Goal: Task Accomplishment & Management: Manage account settings

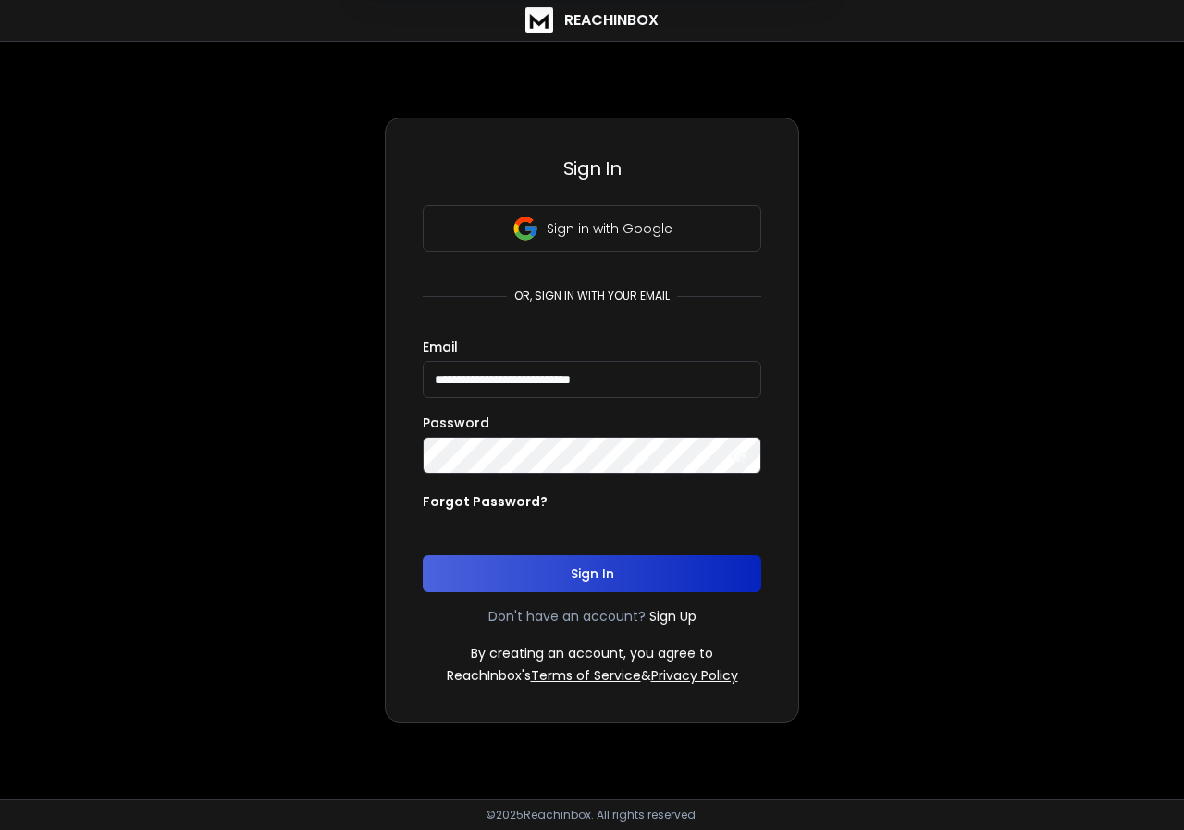
click at [650, 119] on button "Later" at bounding box center [650, 119] width 83 height 46
drag, startPoint x: 590, startPoint y: 386, endPoint x: 649, endPoint y: 385, distance: 59.2
click at [936, 428] on div "**********" at bounding box center [592, 420] width 1184 height 683
type input "**********"
click at [599, 584] on button "Sign In" at bounding box center [592, 573] width 338 height 37
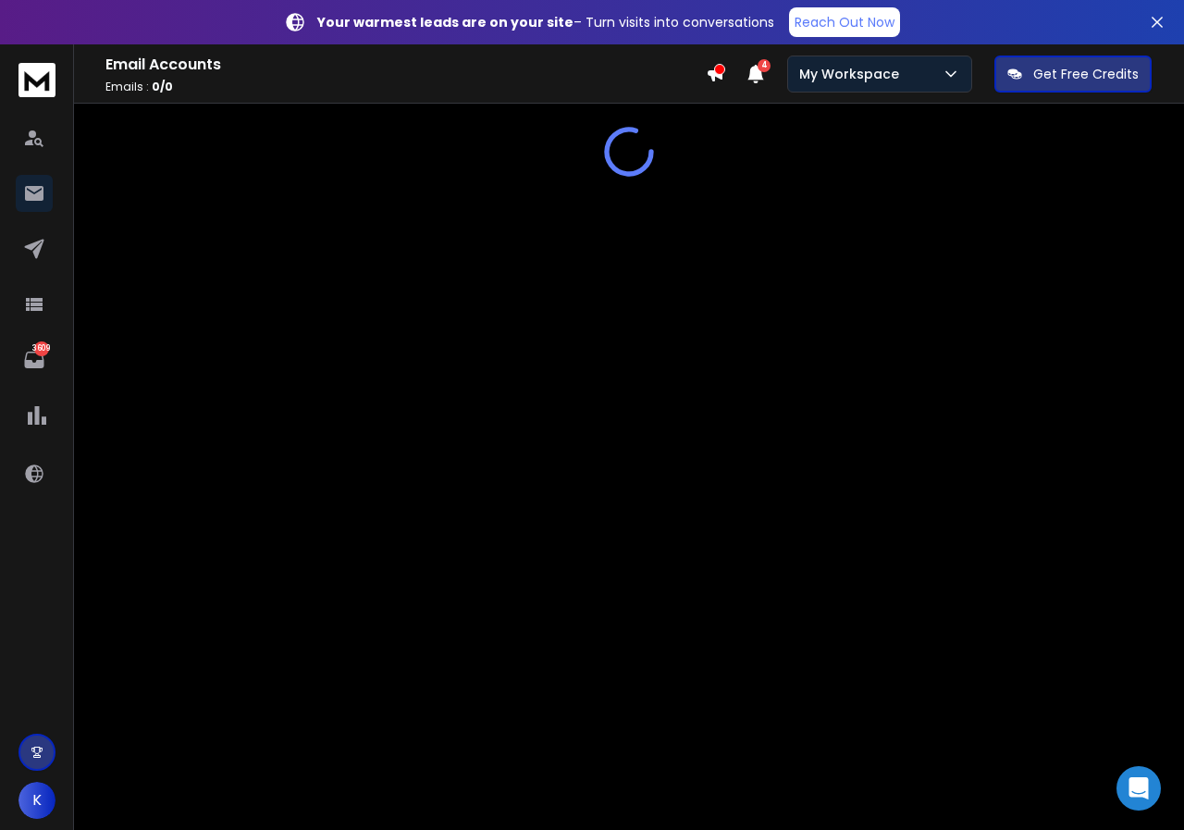
click at [890, 80] on p "My Workspace" at bounding box center [852, 74] width 107 height 18
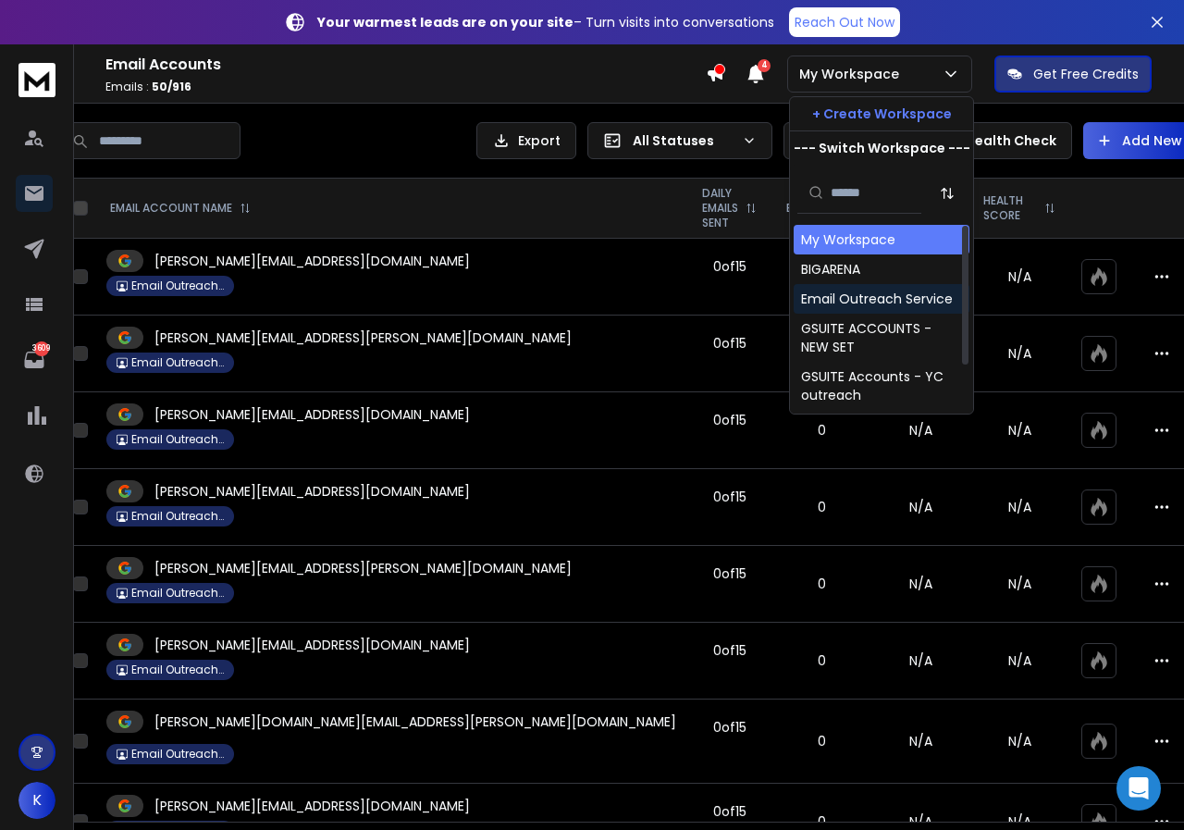
click at [844, 300] on div "Email Outreach Service" at bounding box center [877, 298] width 152 height 18
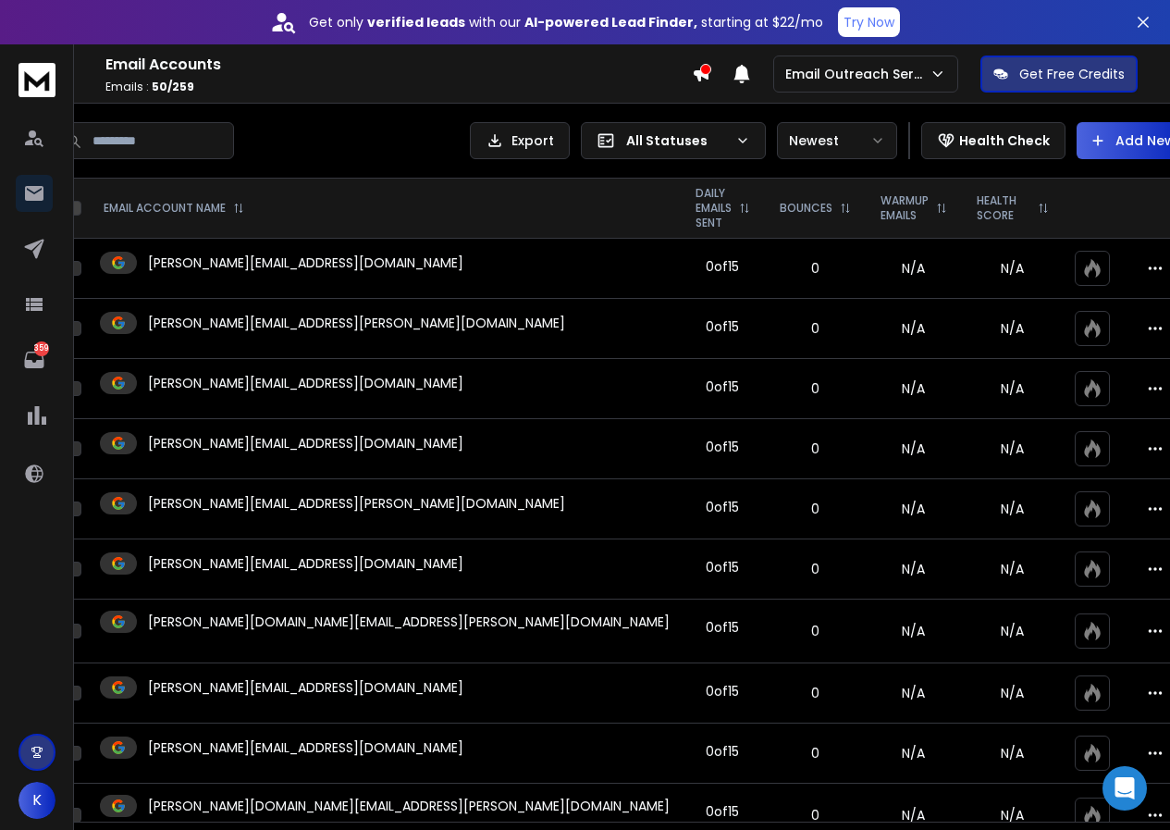
click at [1113, 141] on button "Add New" at bounding box center [1133, 140] width 114 height 37
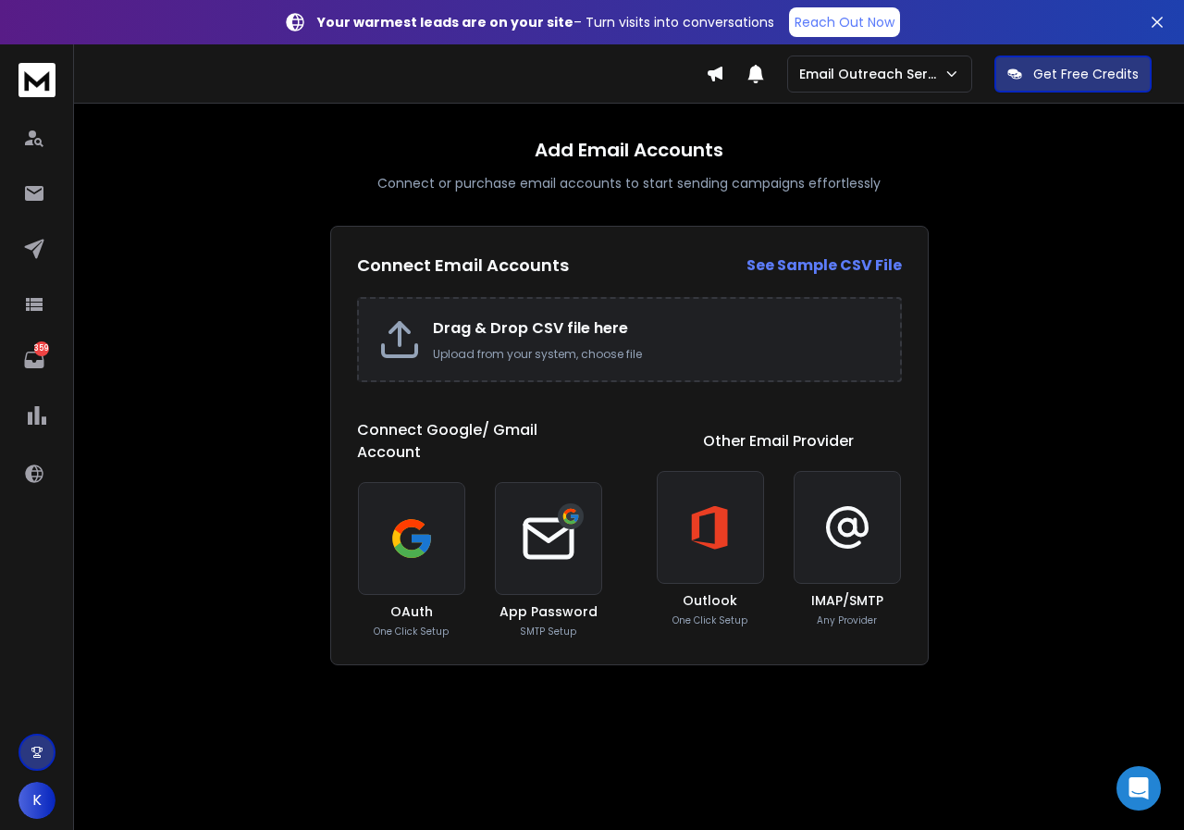
click at [429, 535] on icon at bounding box center [421, 544] width 19 height 18
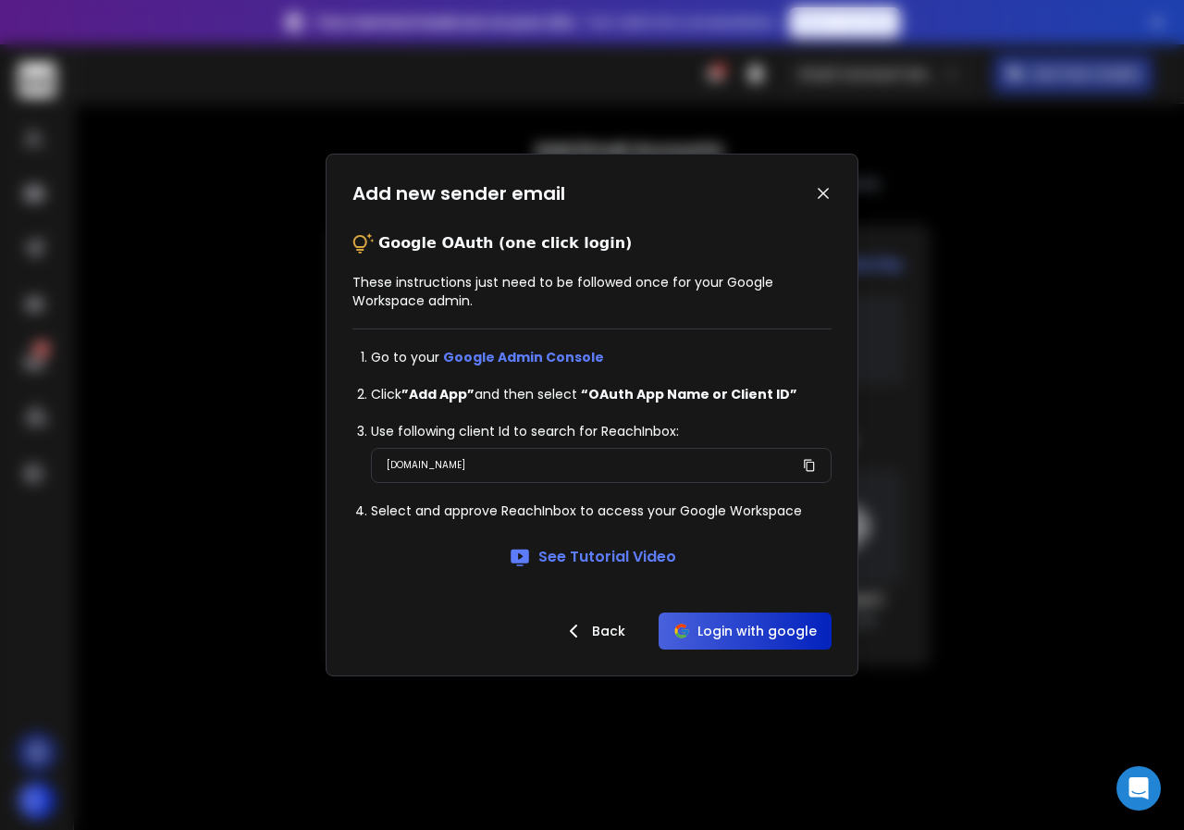
click at [710, 623] on button "Login with google" at bounding box center [744, 630] width 173 height 37
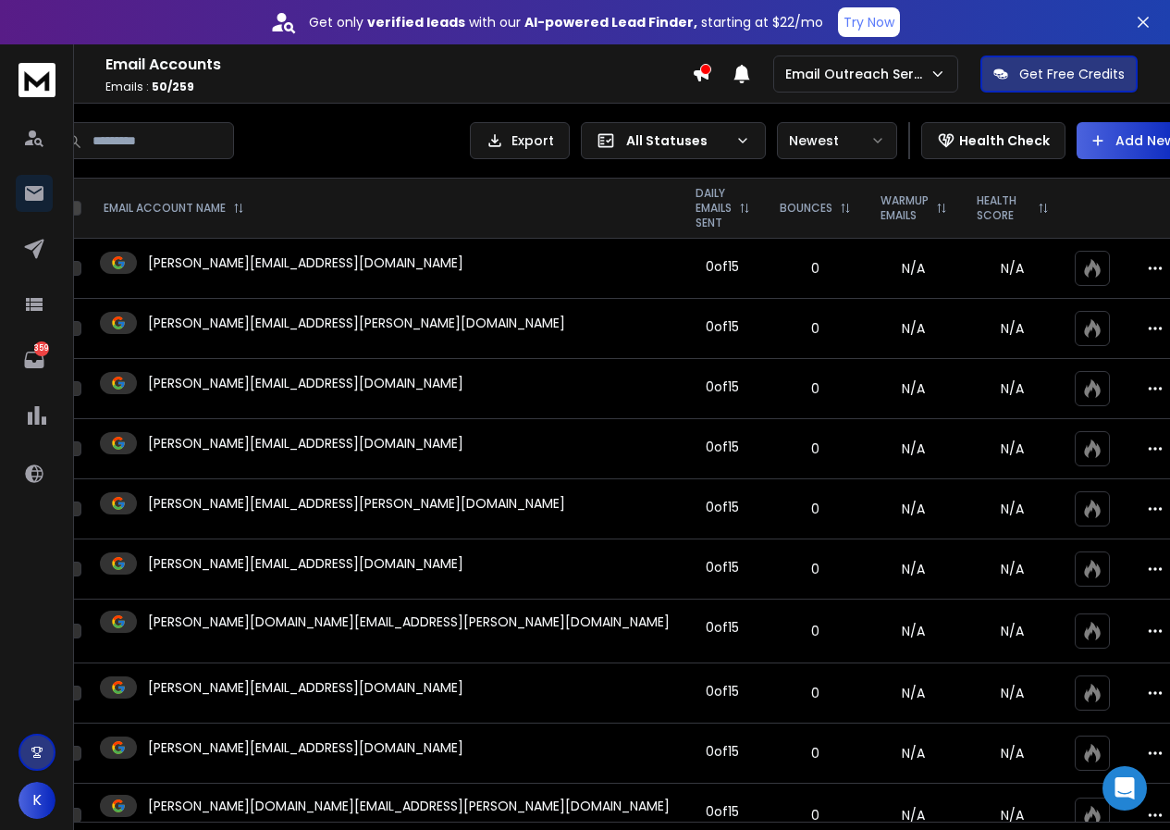
click at [1076, 143] on button "Add New" at bounding box center [1133, 140] width 114 height 37
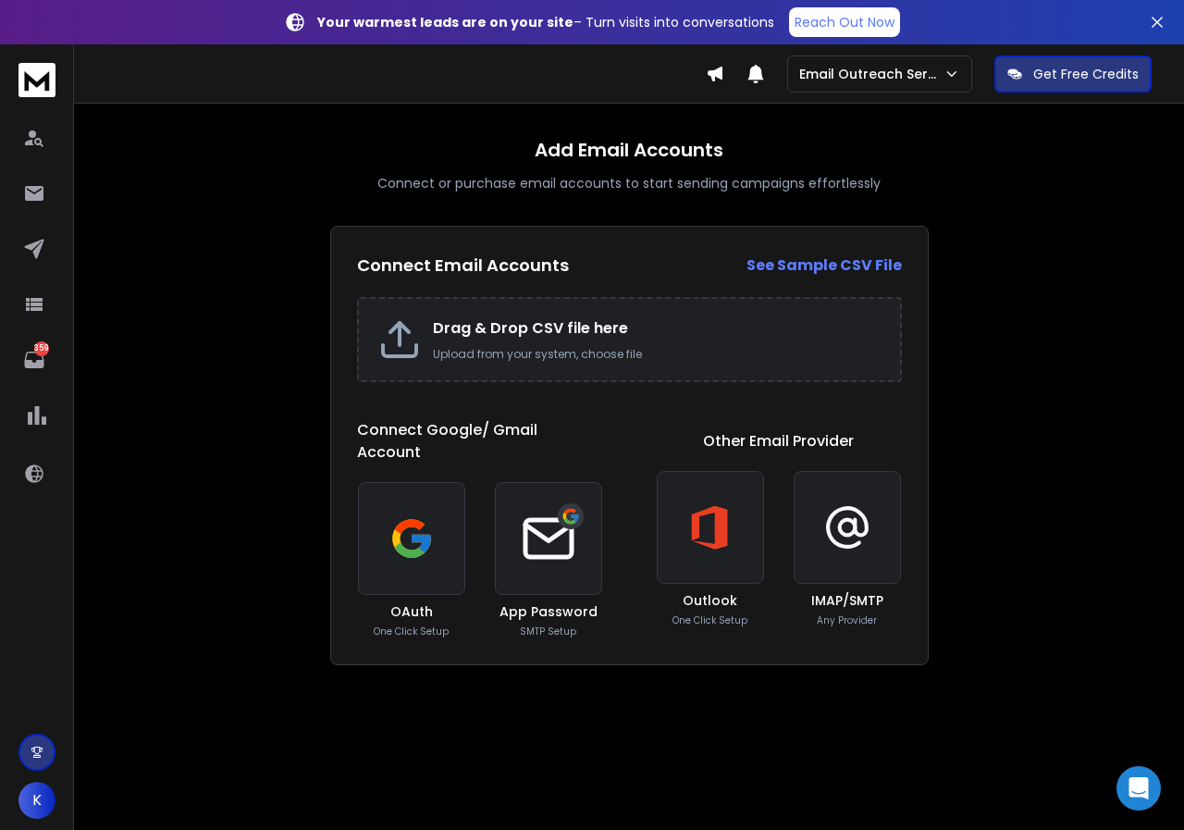
click at [427, 535] on icon at bounding box center [421, 544] width 19 height 18
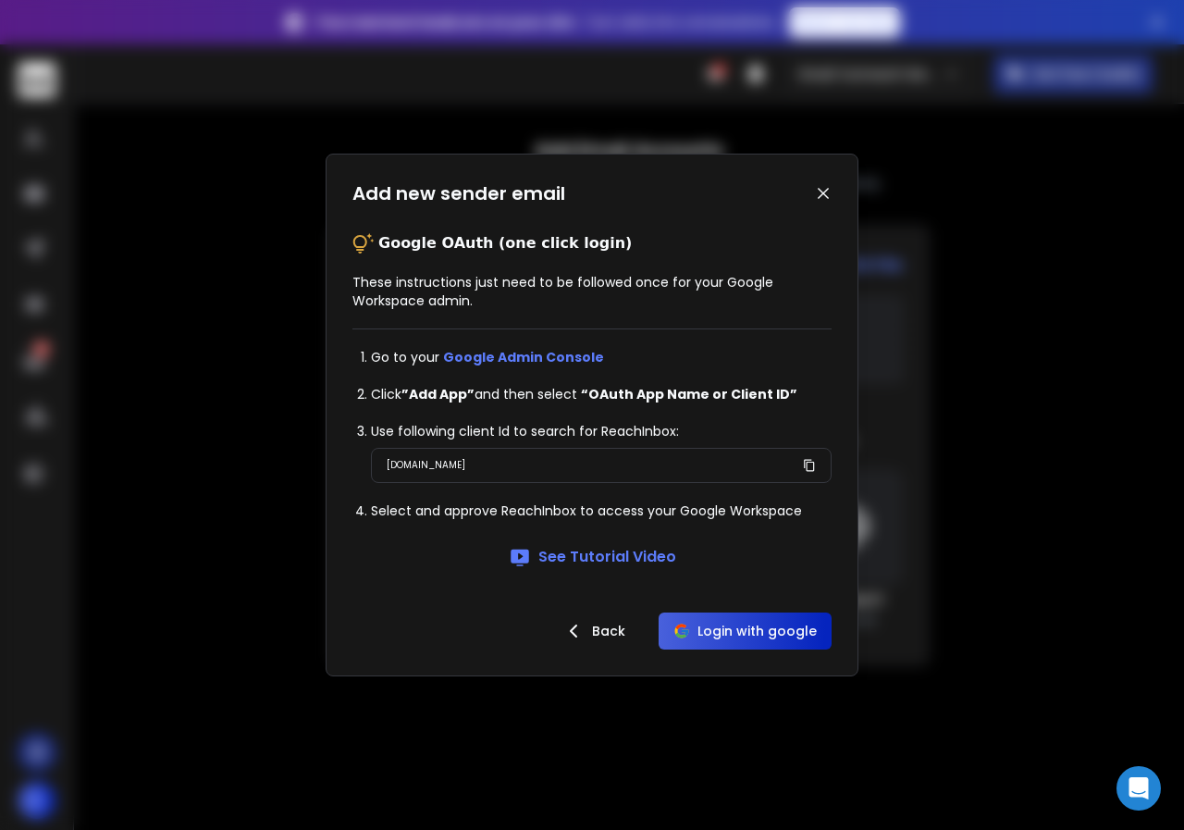
click at [712, 627] on button "Login with google" at bounding box center [744, 630] width 173 height 37
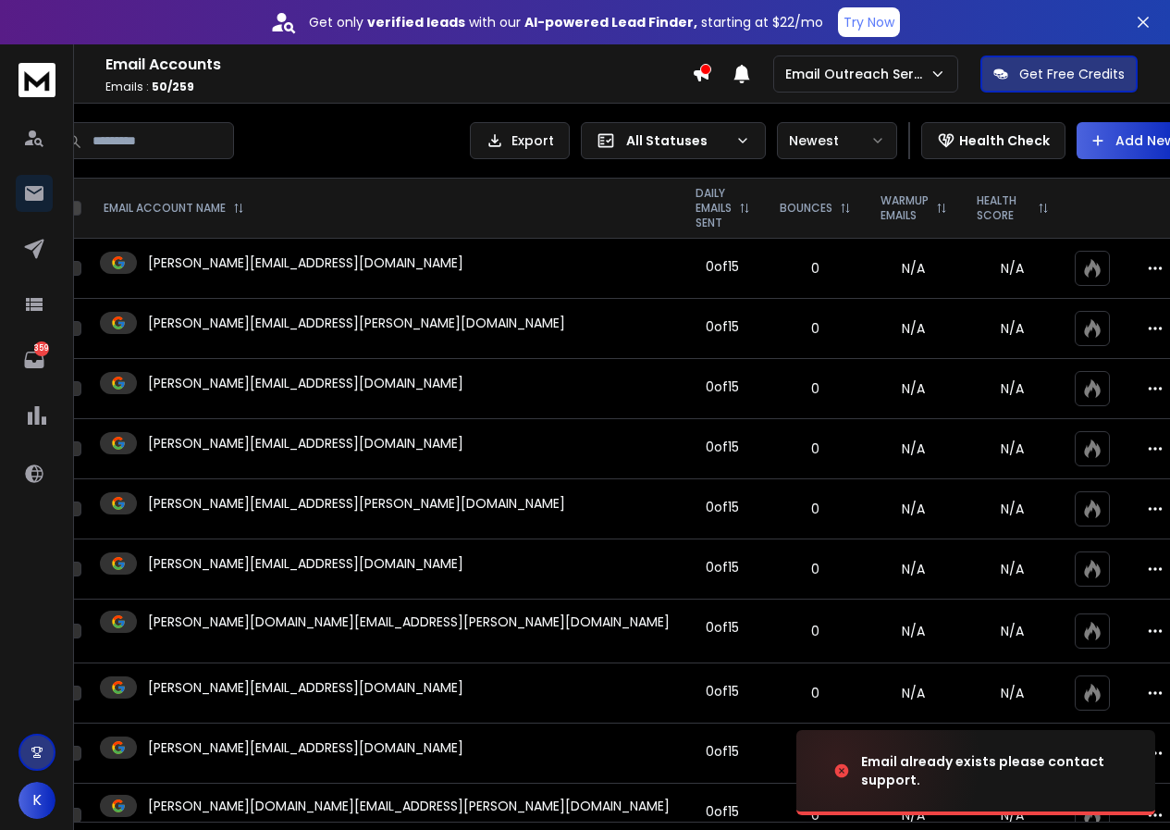
click at [1074, 159] on div "Export All Statuses Newest Health Check Add New EMAIL ACCOUNT NAME DAILY EMAILS…" at bounding box center [623, 472] width 1136 height 700
click at [1076, 144] on button "Add New" at bounding box center [1133, 140] width 114 height 37
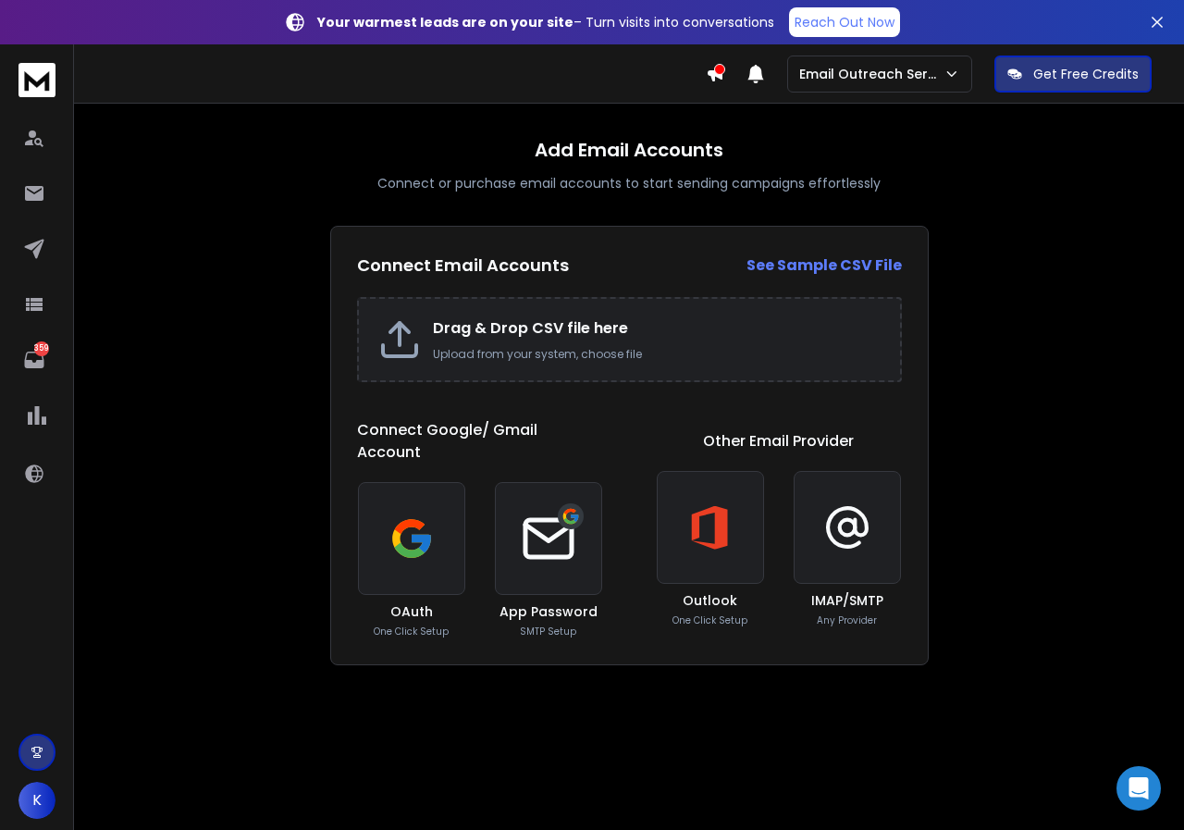
click at [416, 559] on div at bounding box center [411, 538] width 107 height 113
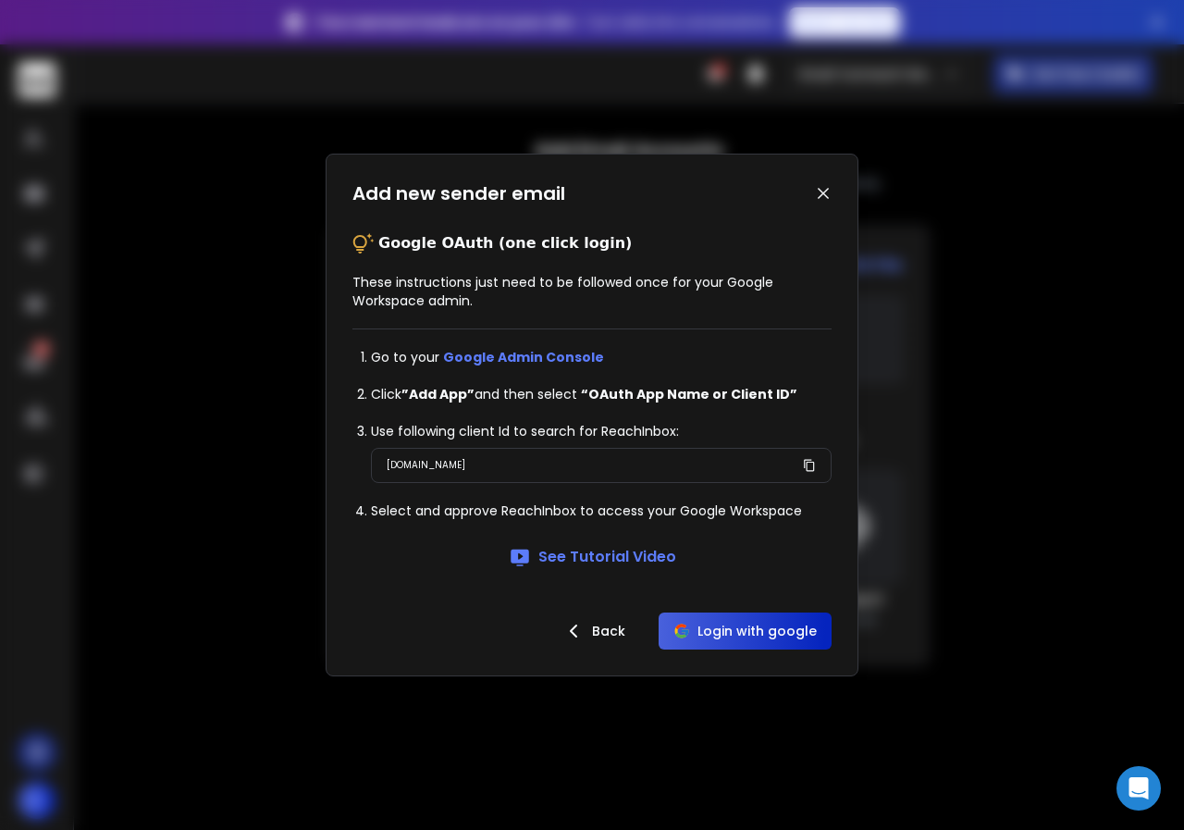
click at [742, 625] on button "Login with google" at bounding box center [744, 630] width 173 height 37
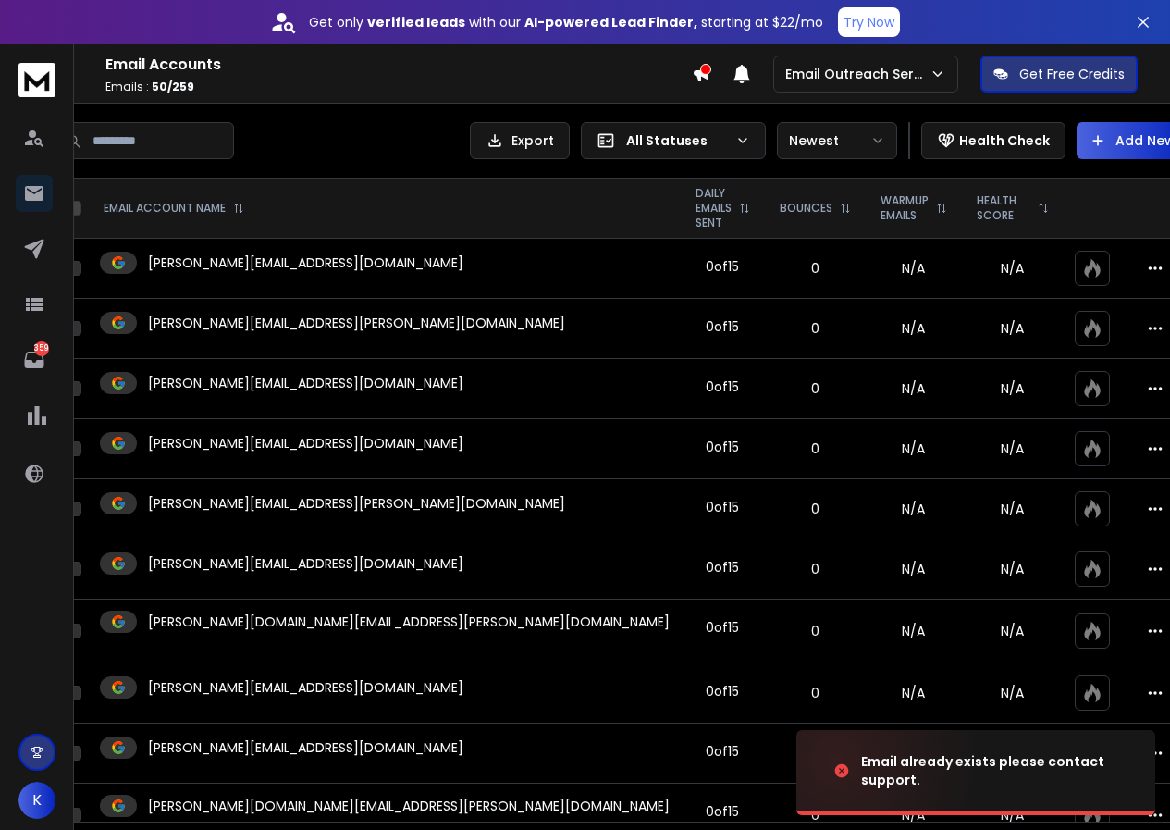
click at [1076, 133] on button "Add New" at bounding box center [1133, 140] width 114 height 37
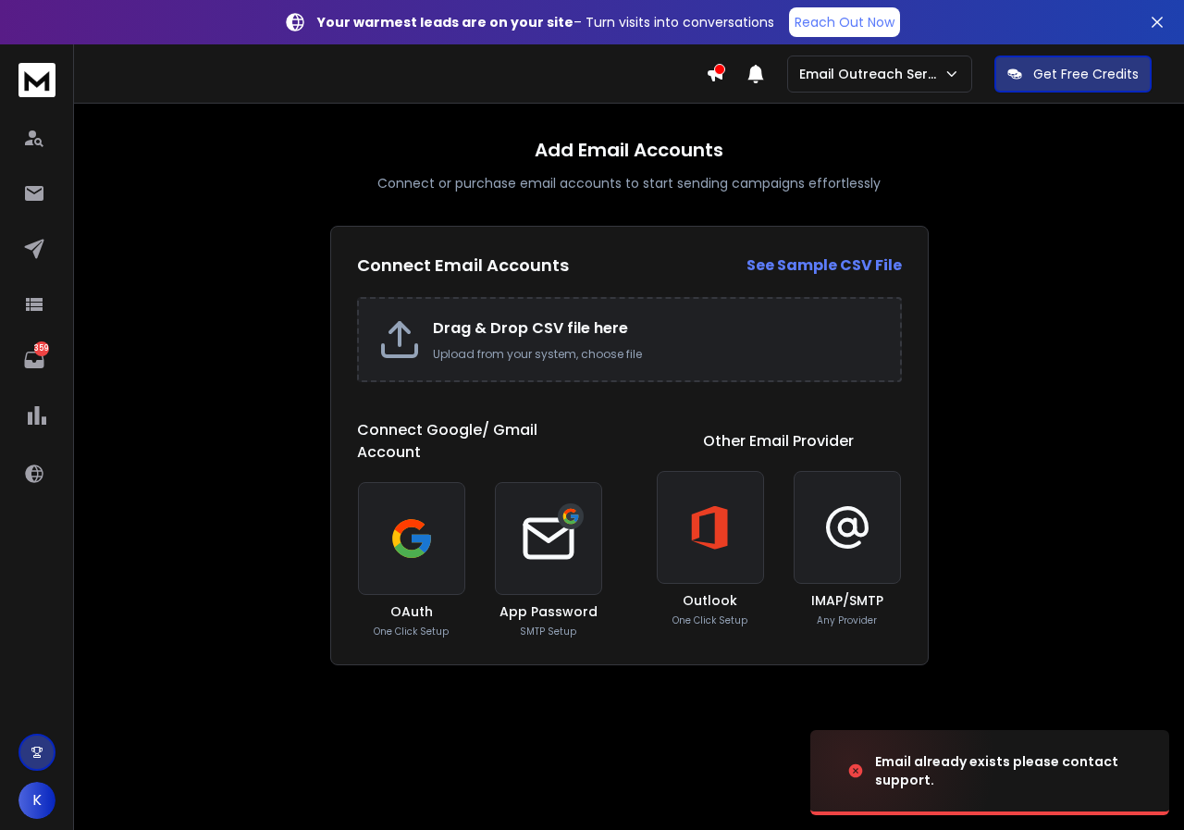
click at [430, 535] on icon at bounding box center [421, 544] width 19 height 18
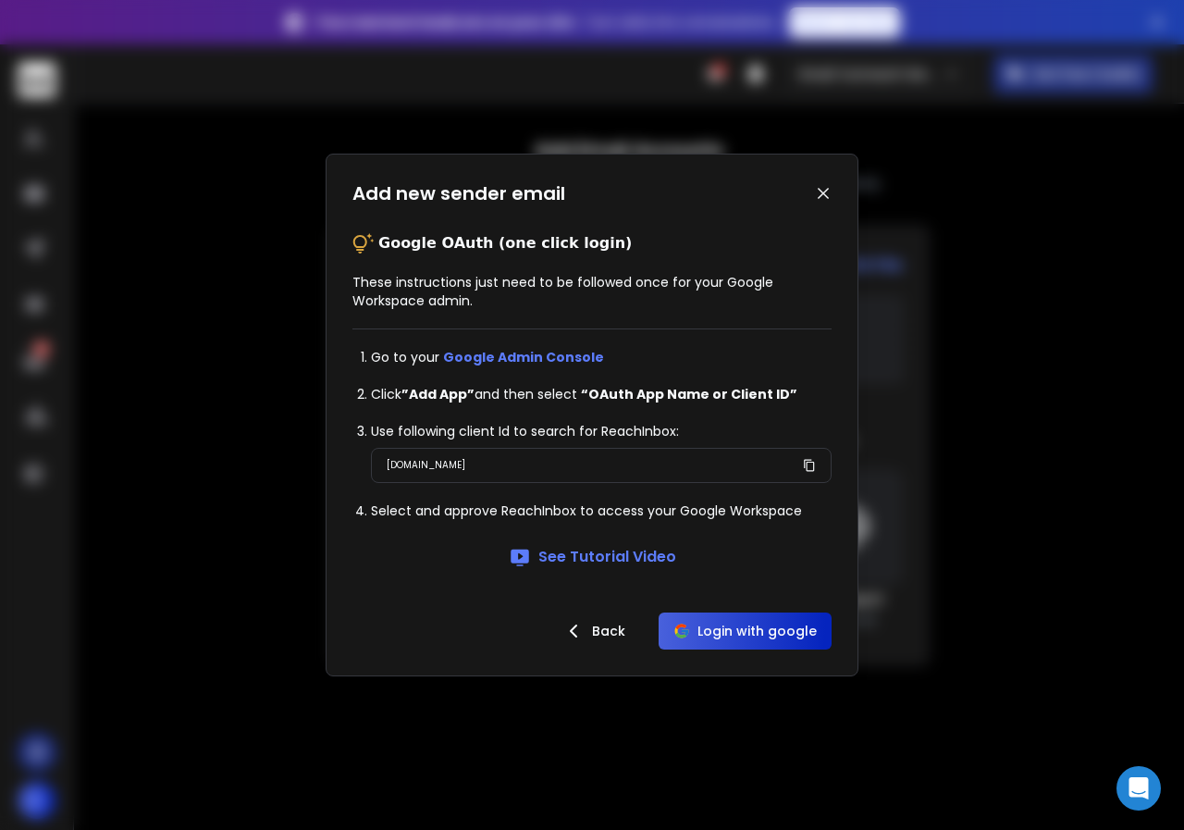
click at [725, 631] on button "Login with google" at bounding box center [744, 630] width 173 height 37
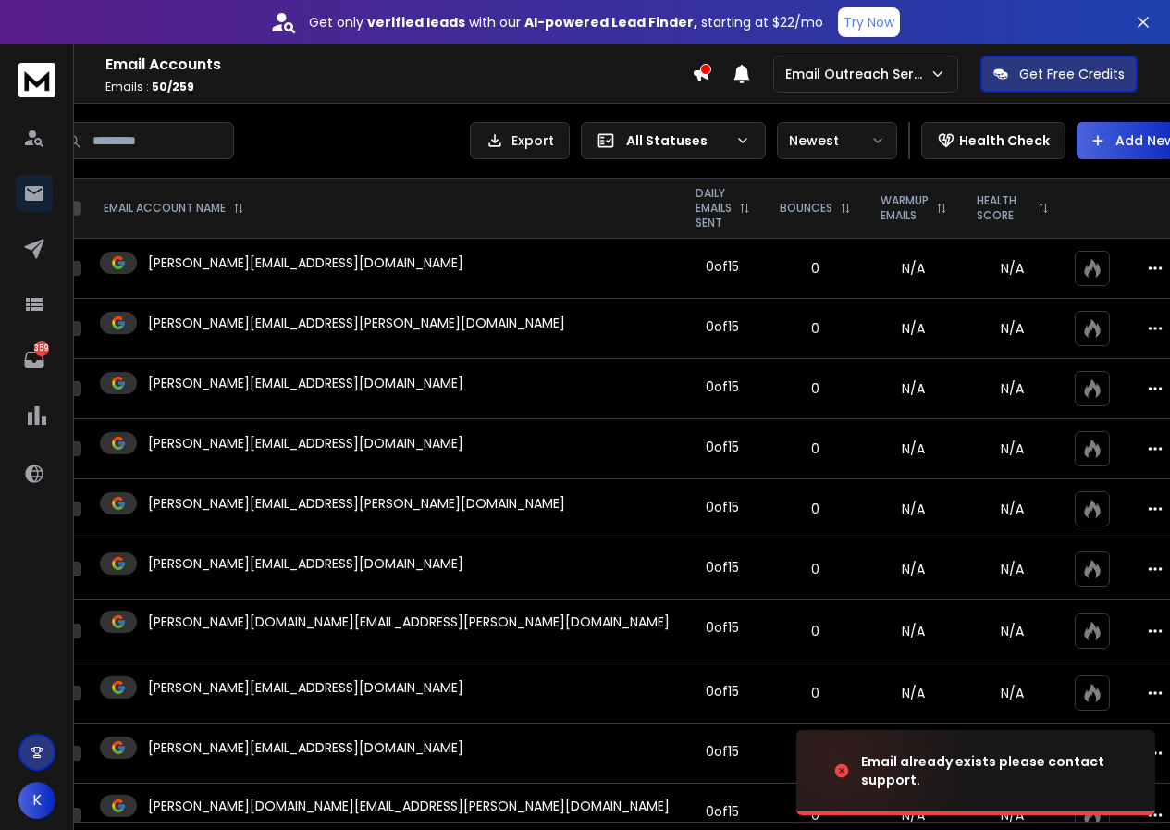
click at [1076, 143] on button "Add New" at bounding box center [1133, 140] width 114 height 37
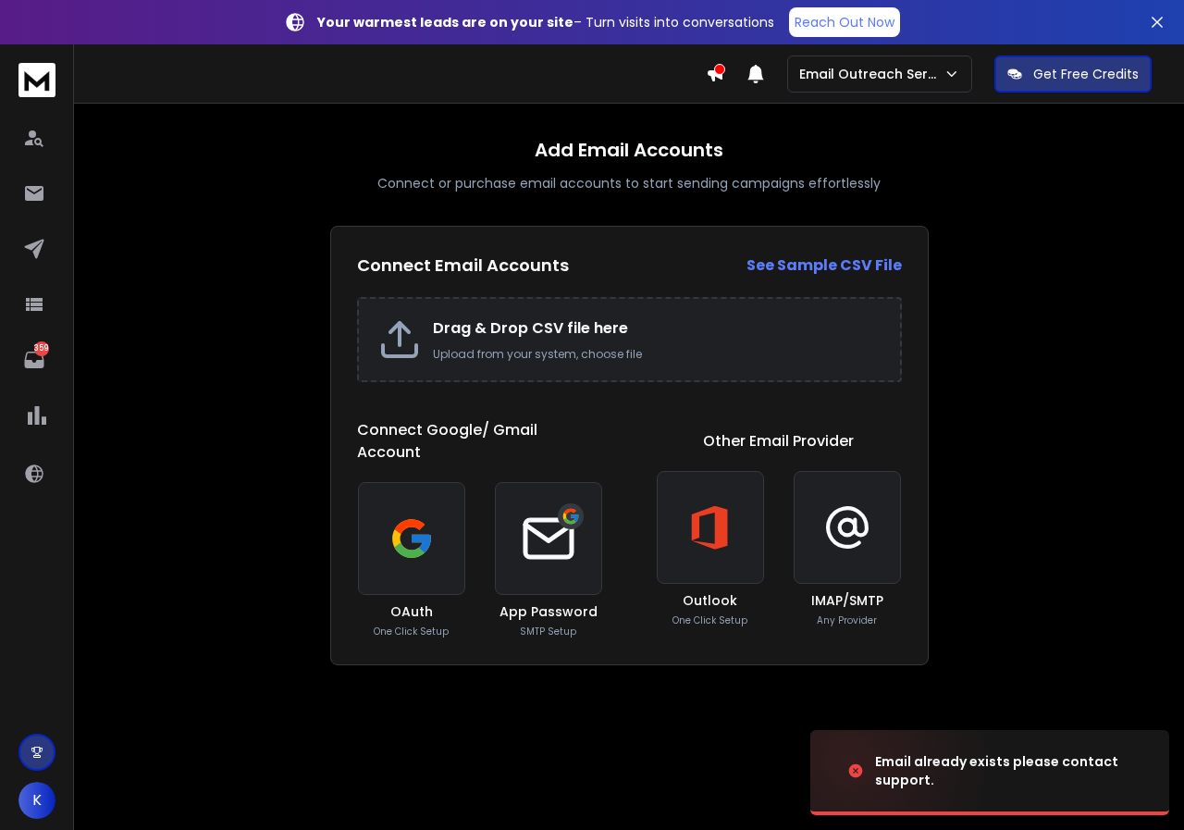
click at [378, 552] on div at bounding box center [411, 538] width 107 height 113
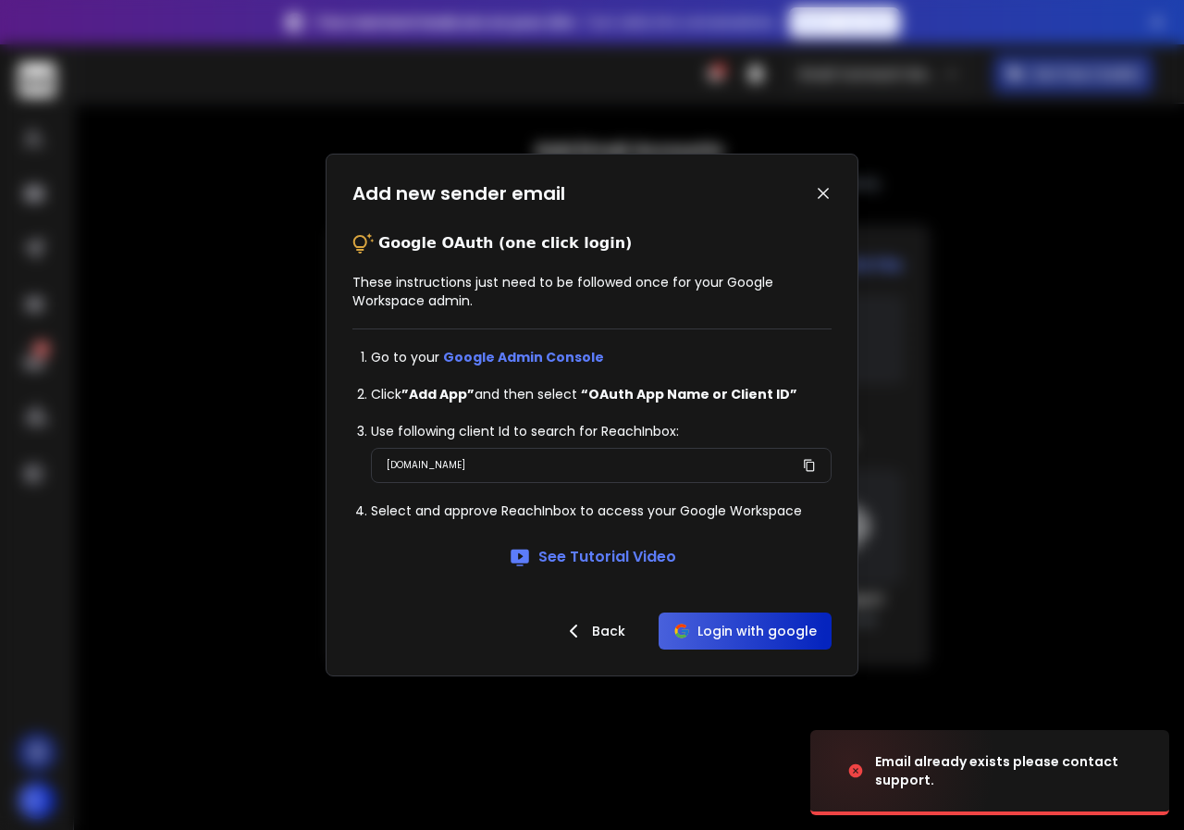
click at [711, 624] on button "Login with google" at bounding box center [744, 630] width 173 height 37
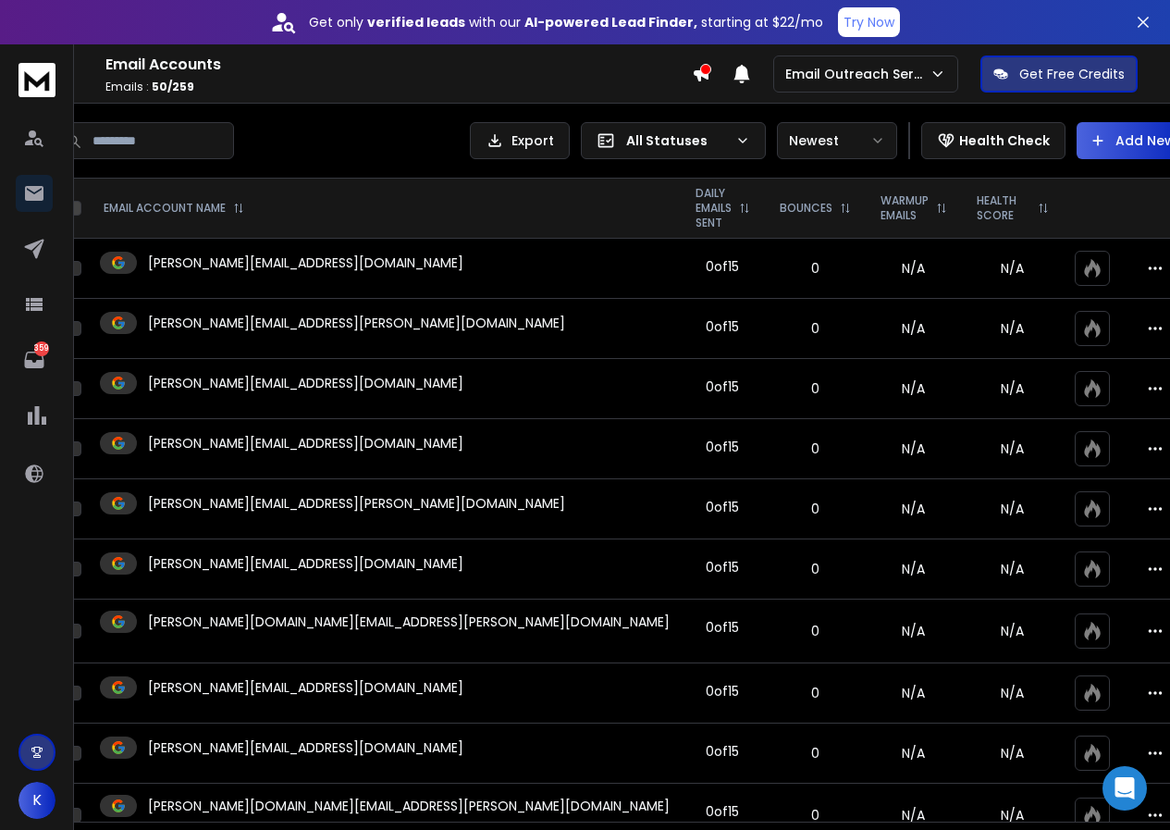
click at [1076, 141] on button "Add New" at bounding box center [1133, 140] width 114 height 37
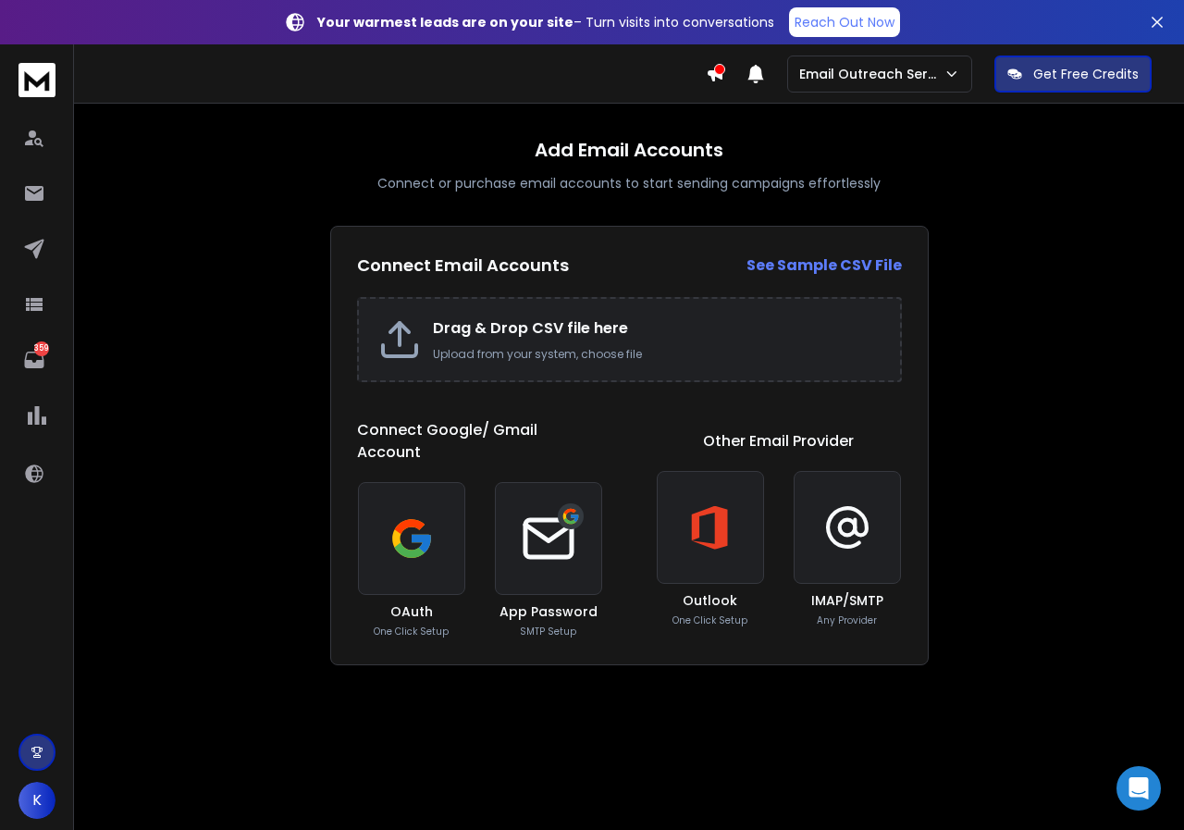
click at [431, 522] on icon at bounding box center [411, 537] width 46 height 55
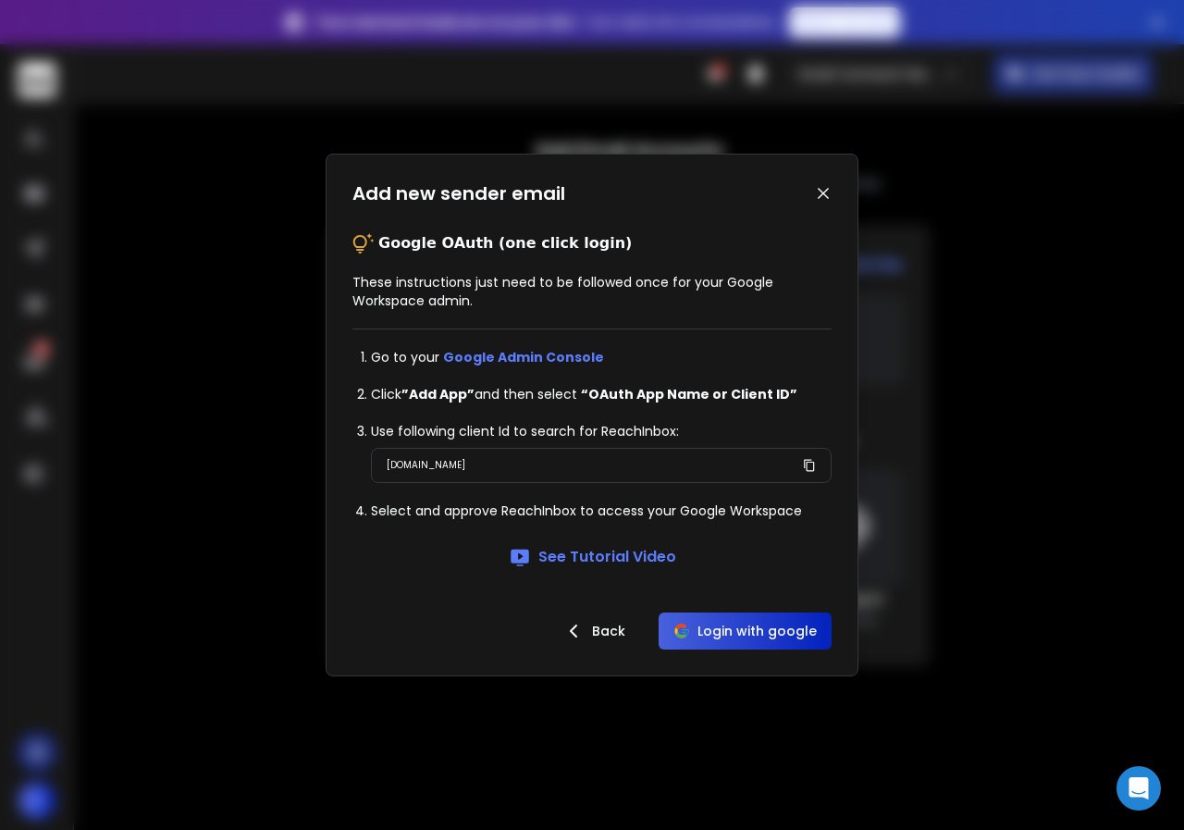
click at [794, 636] on button "Login with google" at bounding box center [744, 630] width 173 height 37
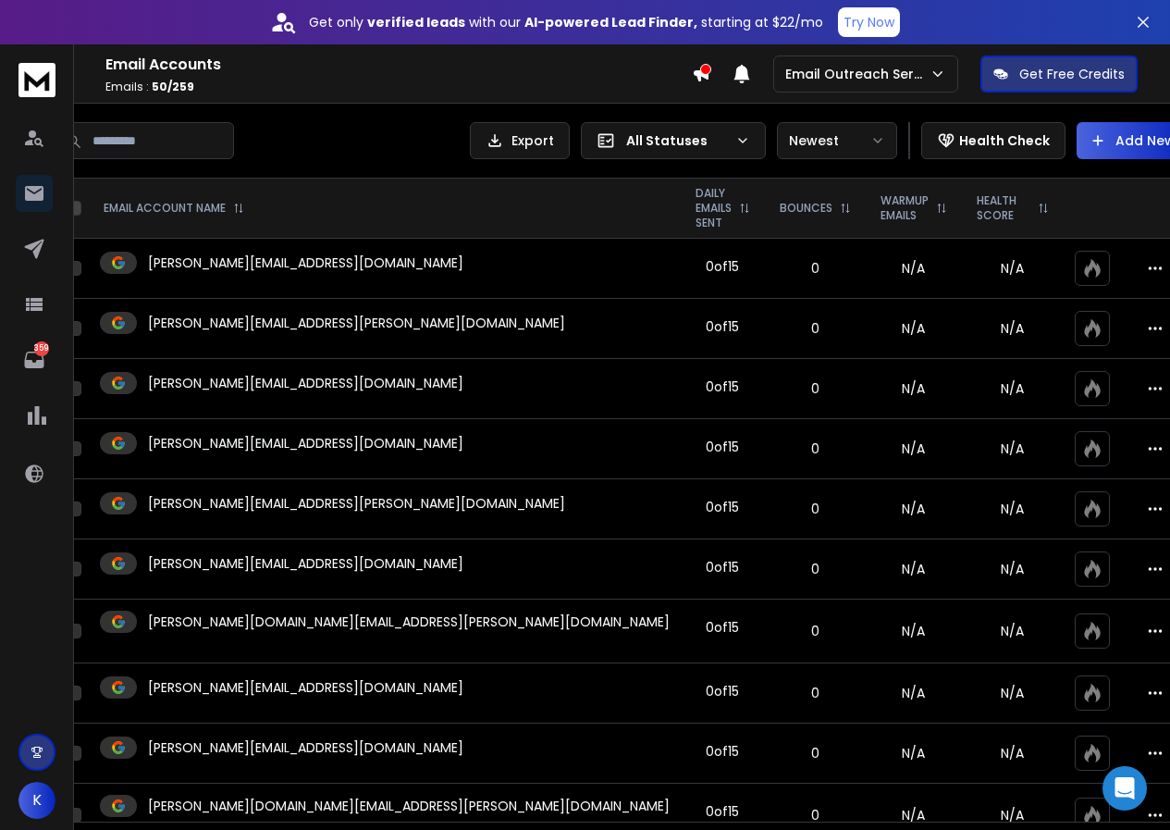
click at [1097, 125] on button "Add New" at bounding box center [1133, 140] width 114 height 37
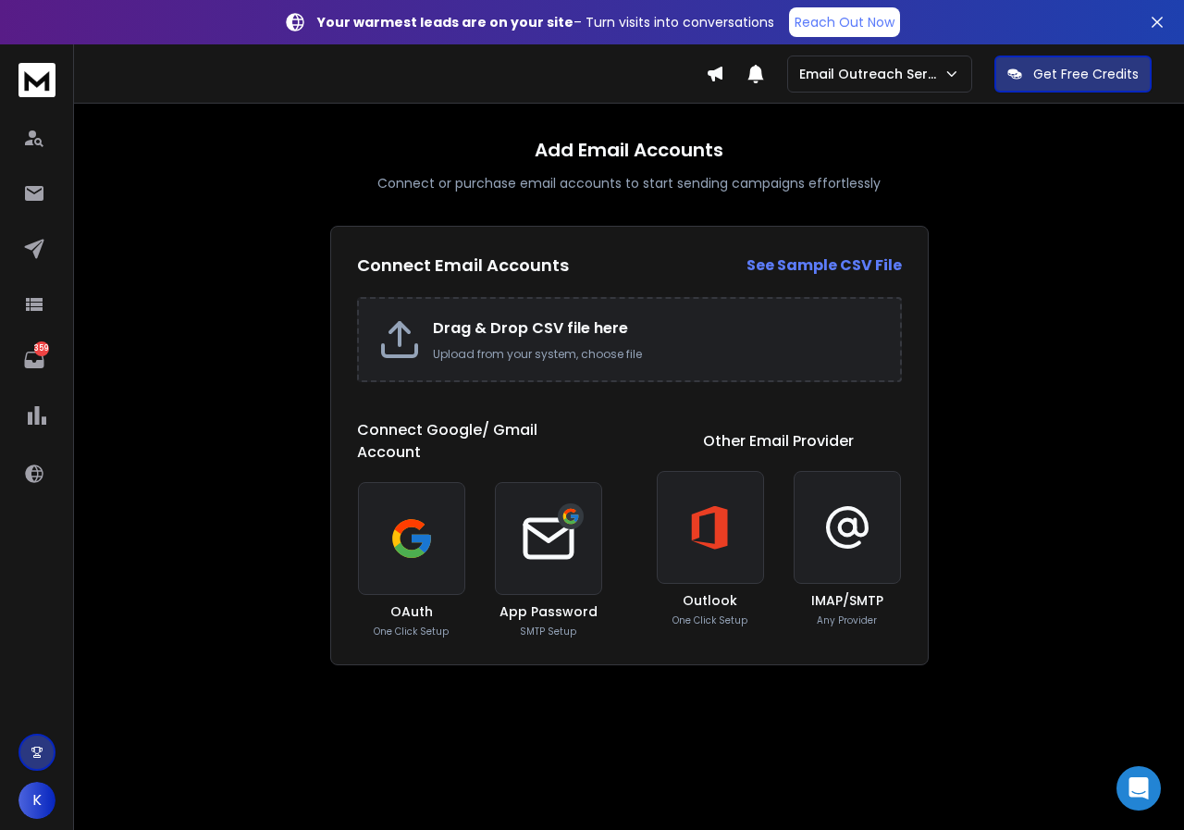
click at [376, 538] on div at bounding box center [411, 538] width 107 height 113
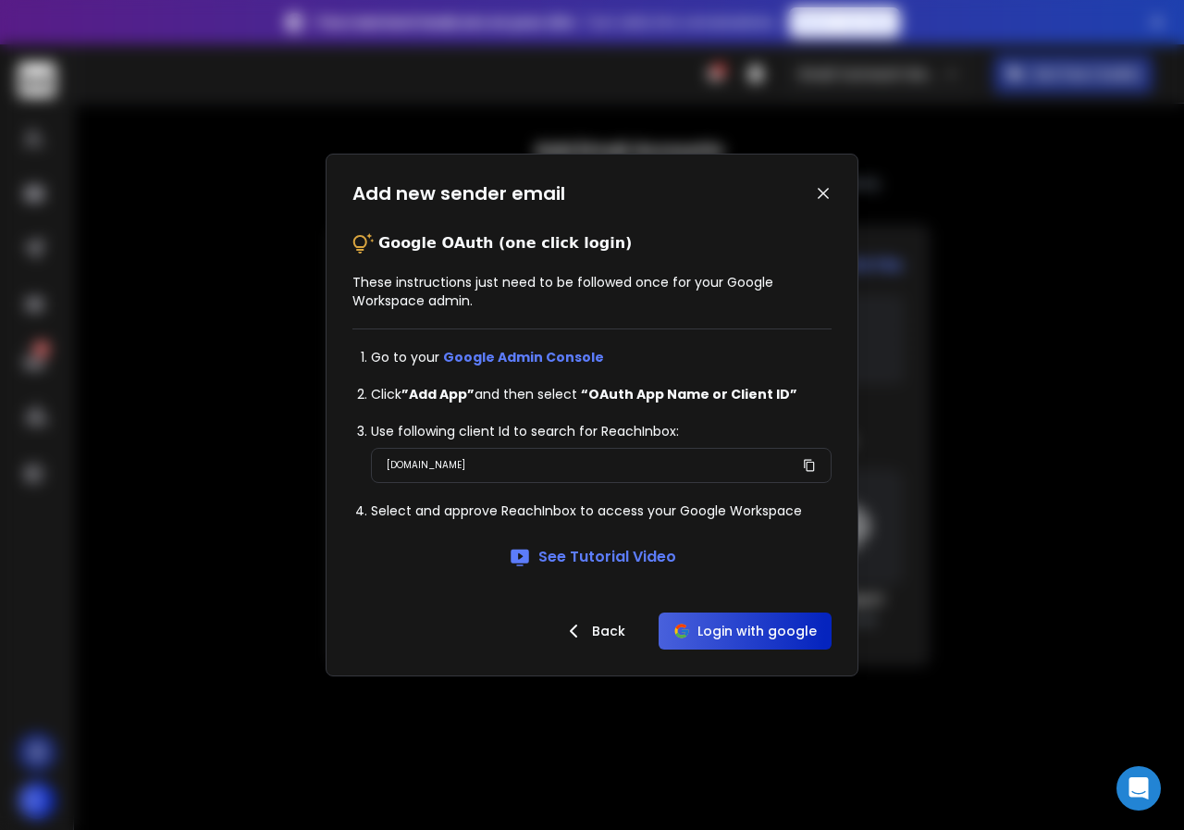
click at [753, 638] on button "Login with google" at bounding box center [744, 630] width 173 height 37
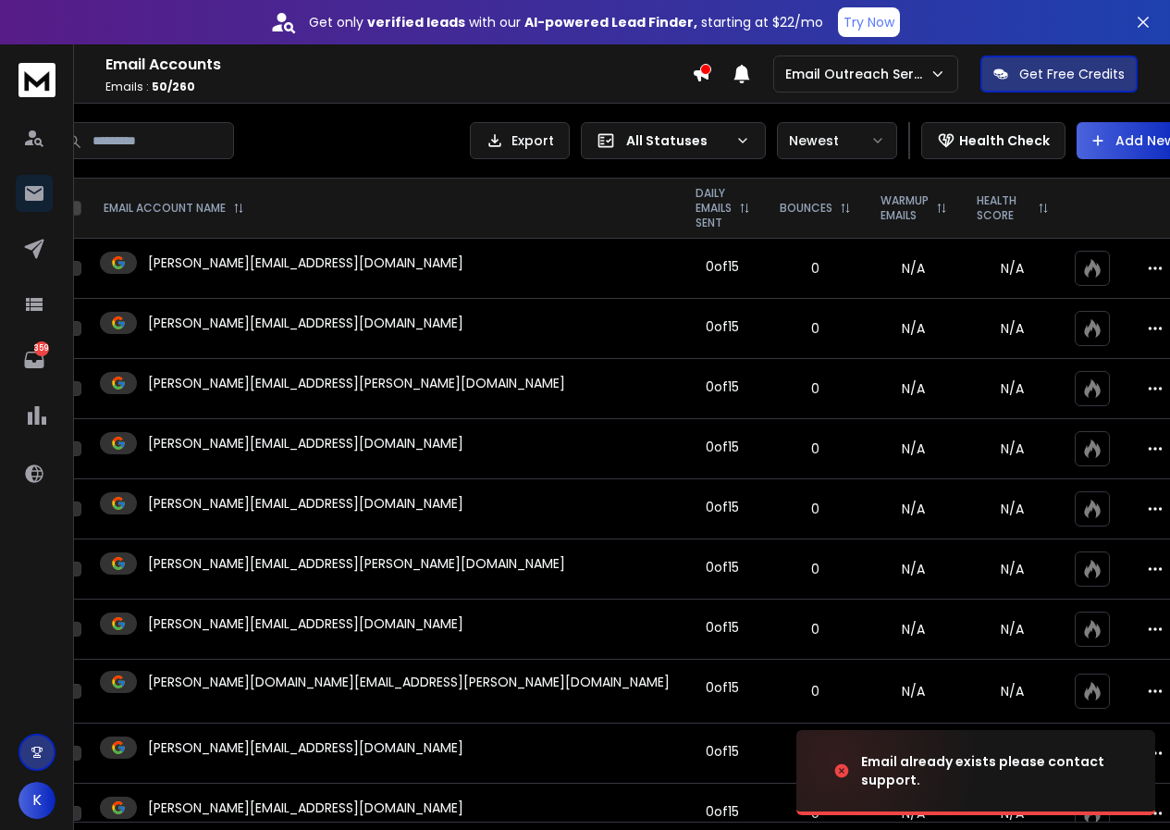
click at [1076, 142] on button "Add New" at bounding box center [1133, 140] width 114 height 37
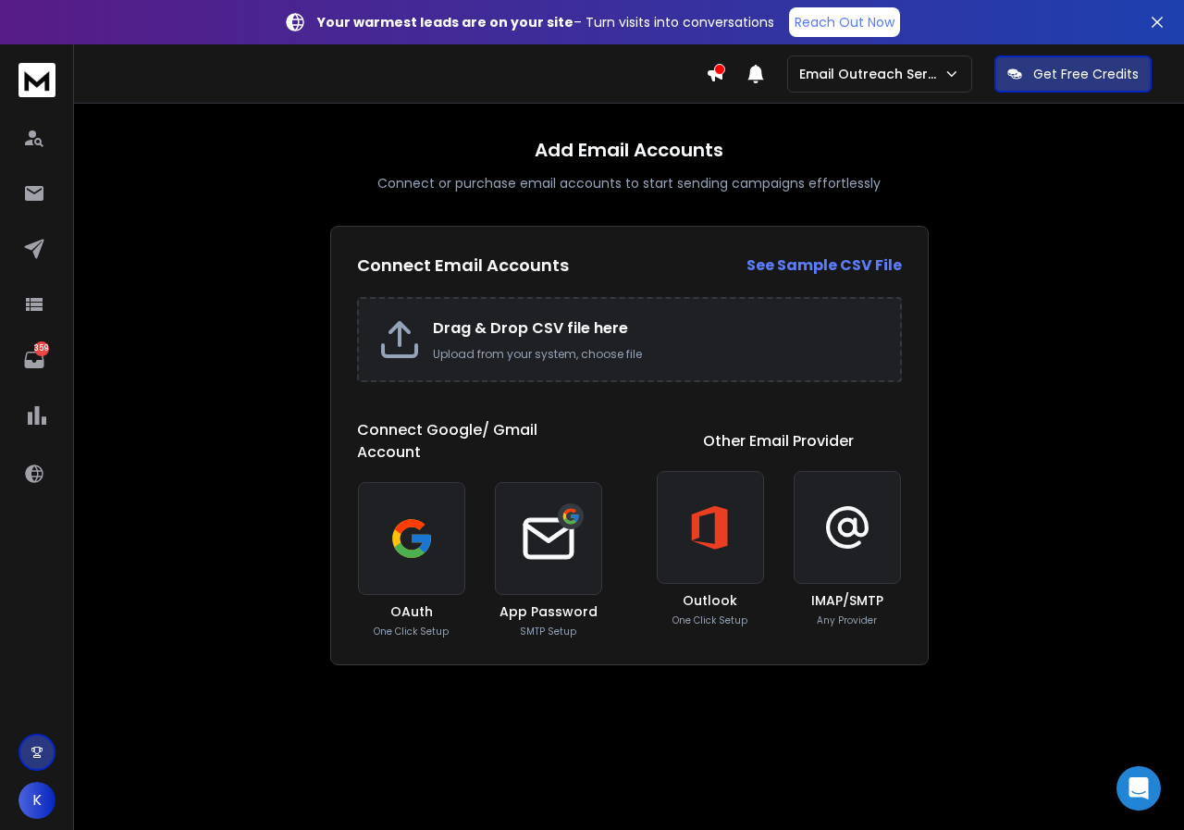
click at [431, 544] on div at bounding box center [411, 538] width 107 height 113
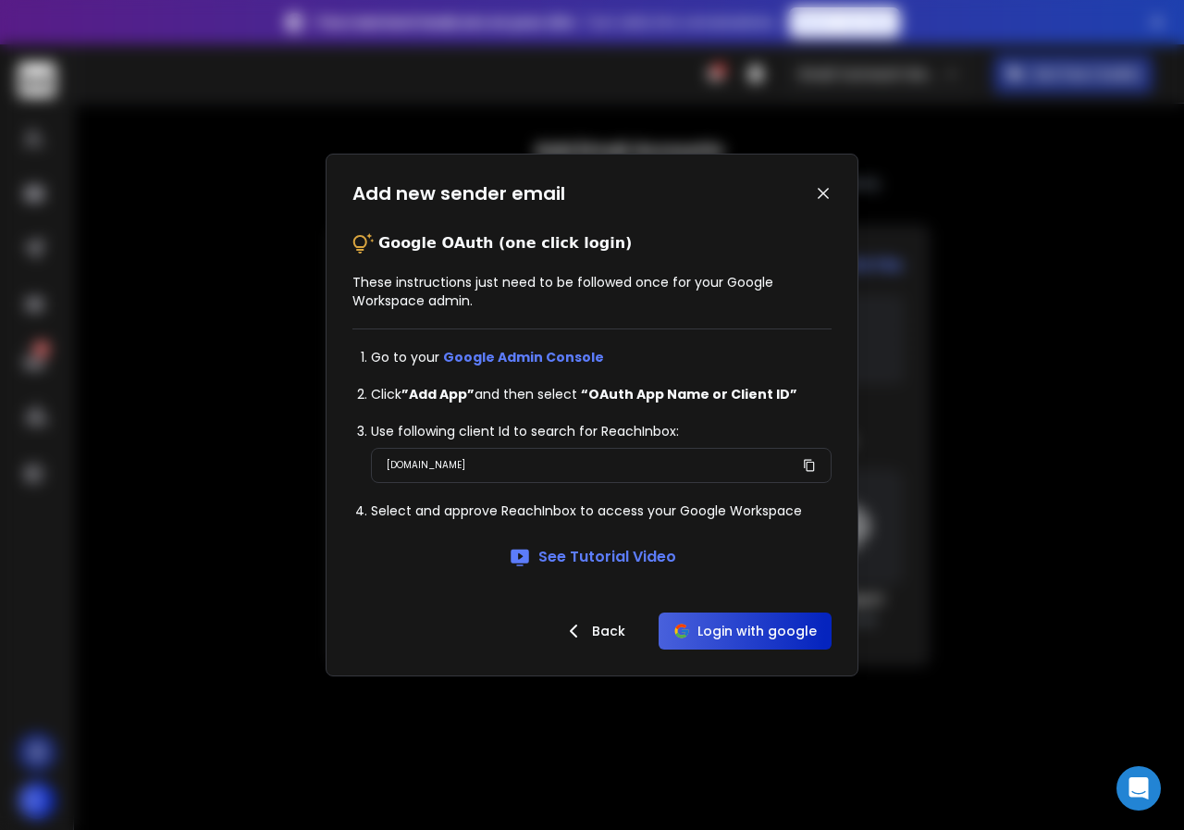
click at [805, 650] on div "Add new sender email Google OAuth (one click login) These instructions just nee…" at bounding box center [592, 415] width 533 height 523
click at [788, 637] on button "Login with google" at bounding box center [744, 630] width 173 height 37
